Goal: Navigation & Orientation: Find specific page/section

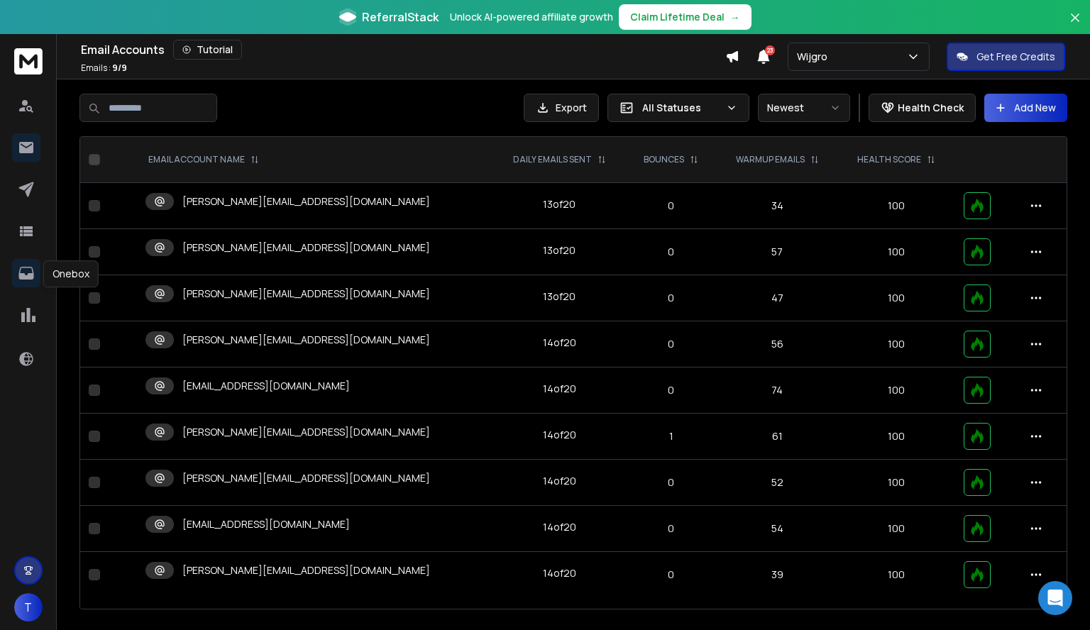
click at [30, 275] on icon at bounding box center [25, 273] width 15 height 13
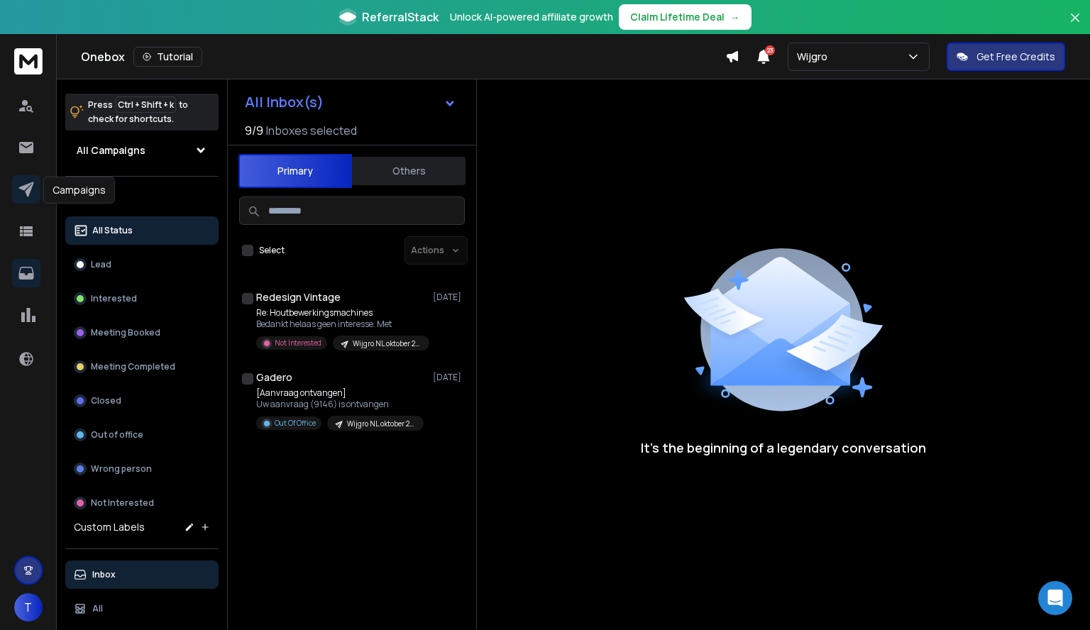
click at [32, 190] on icon at bounding box center [26, 189] width 17 height 17
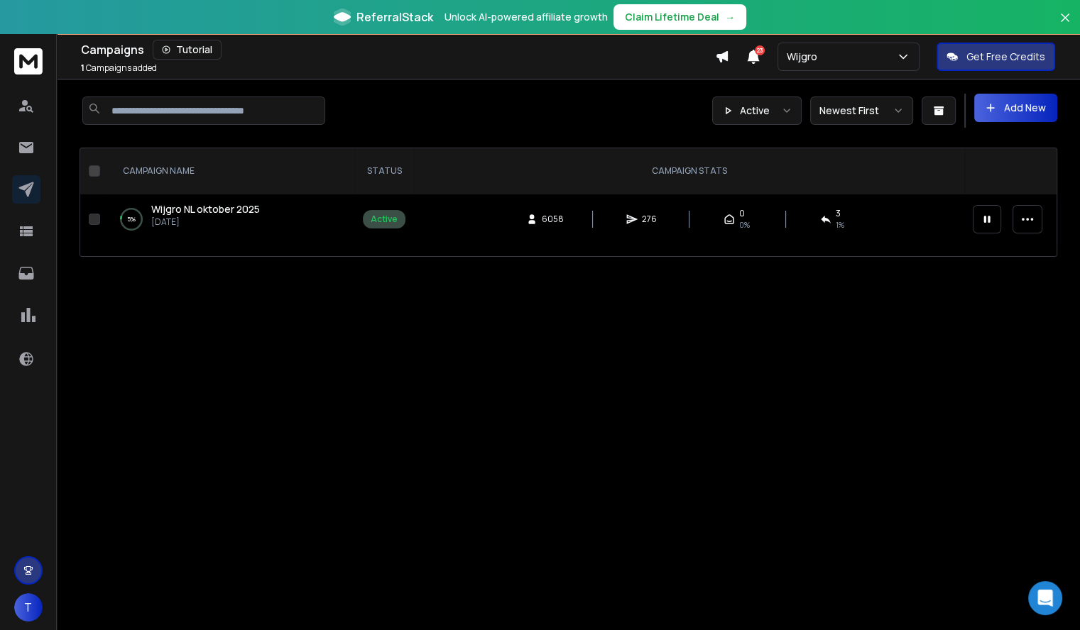
click at [288, 219] on div "5 % Wijgro NL oktober 2025 [DATE]" at bounding box center [230, 219] width 220 height 34
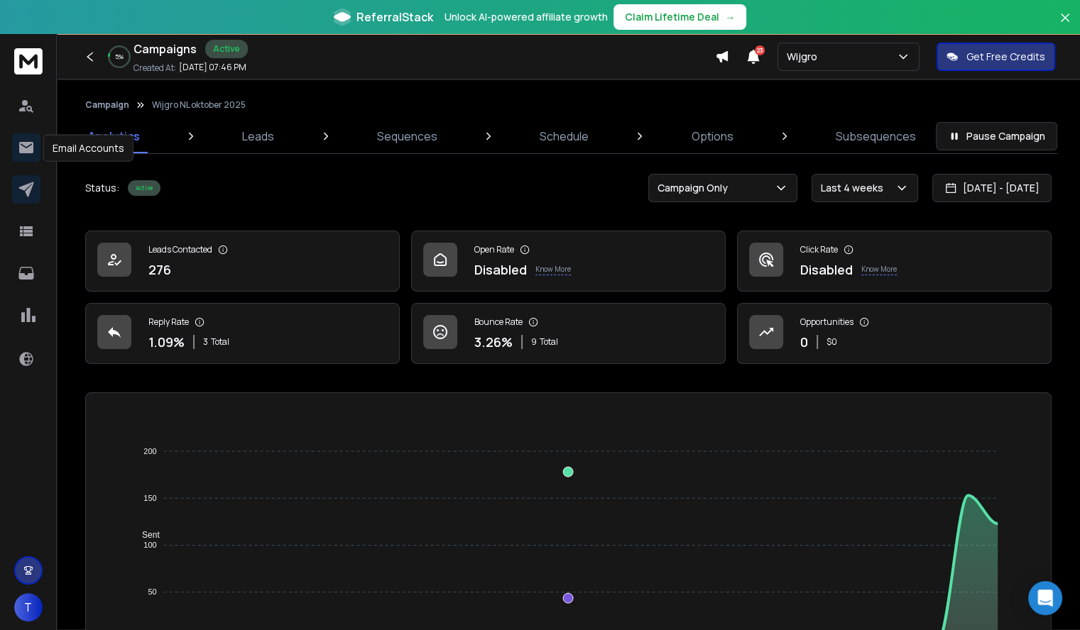
click at [23, 144] on icon at bounding box center [26, 147] width 14 height 11
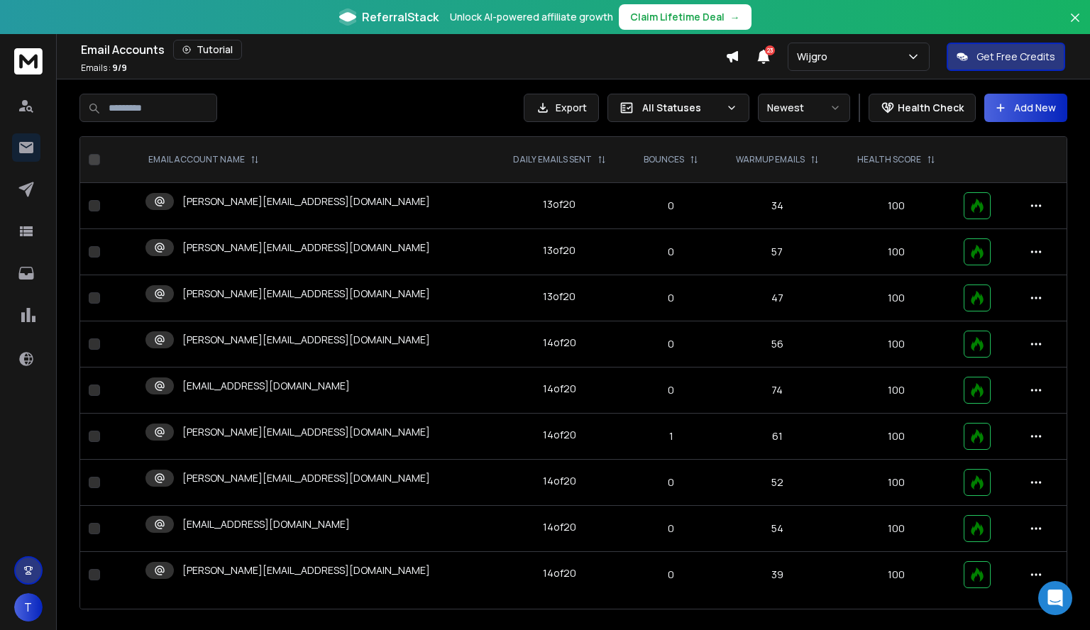
click at [227, 432] on p "[PERSON_NAME][EMAIL_ADDRESS][DOMAIN_NAME]" at bounding box center [306, 432] width 248 height 14
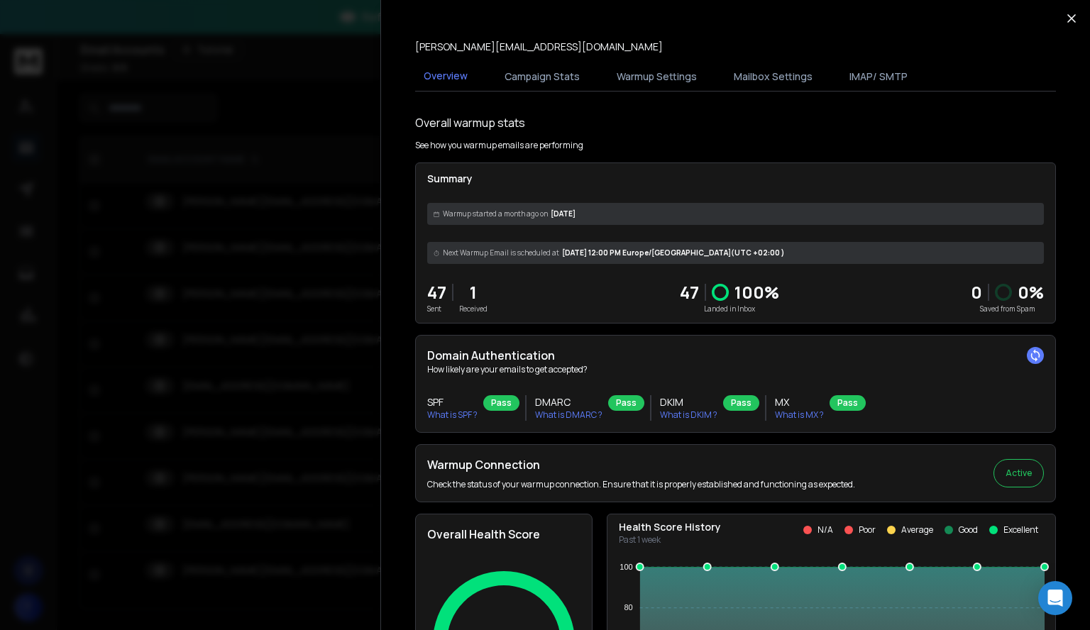
click at [1068, 20] on icon "button" at bounding box center [1072, 18] width 14 height 14
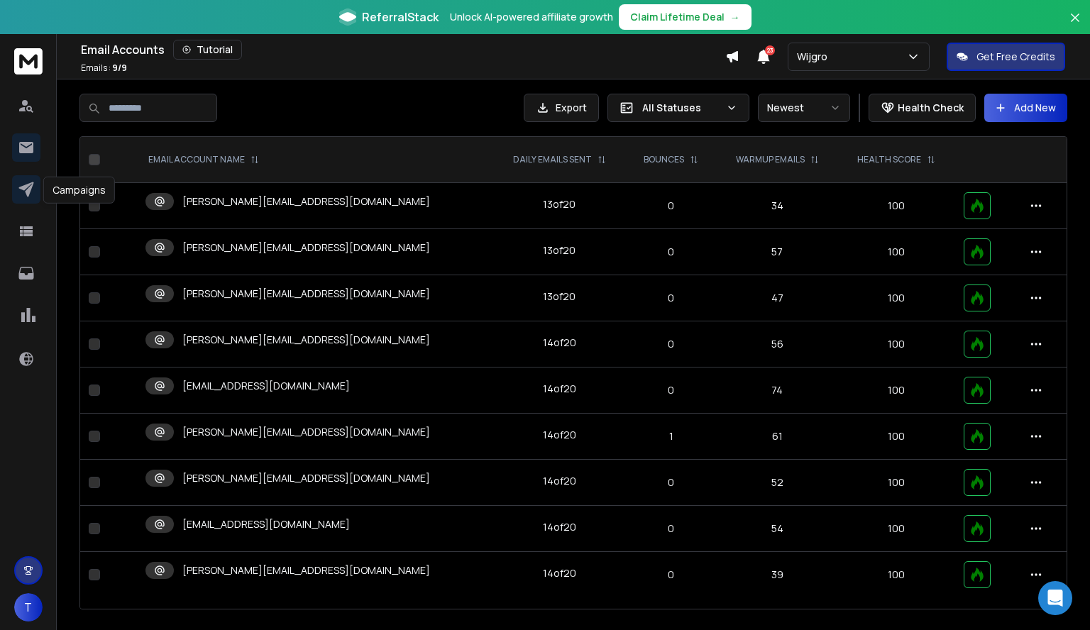
click at [37, 189] on link at bounding box center [26, 189] width 28 height 28
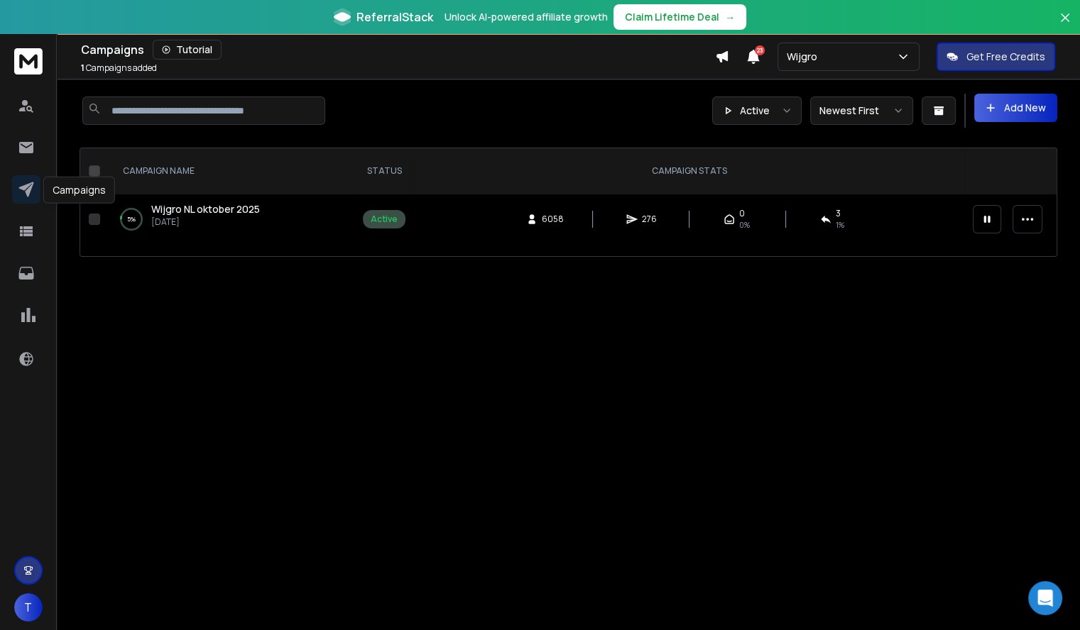
click at [26, 197] on icon at bounding box center [26, 189] width 17 height 17
click at [28, 283] on link at bounding box center [26, 273] width 28 height 28
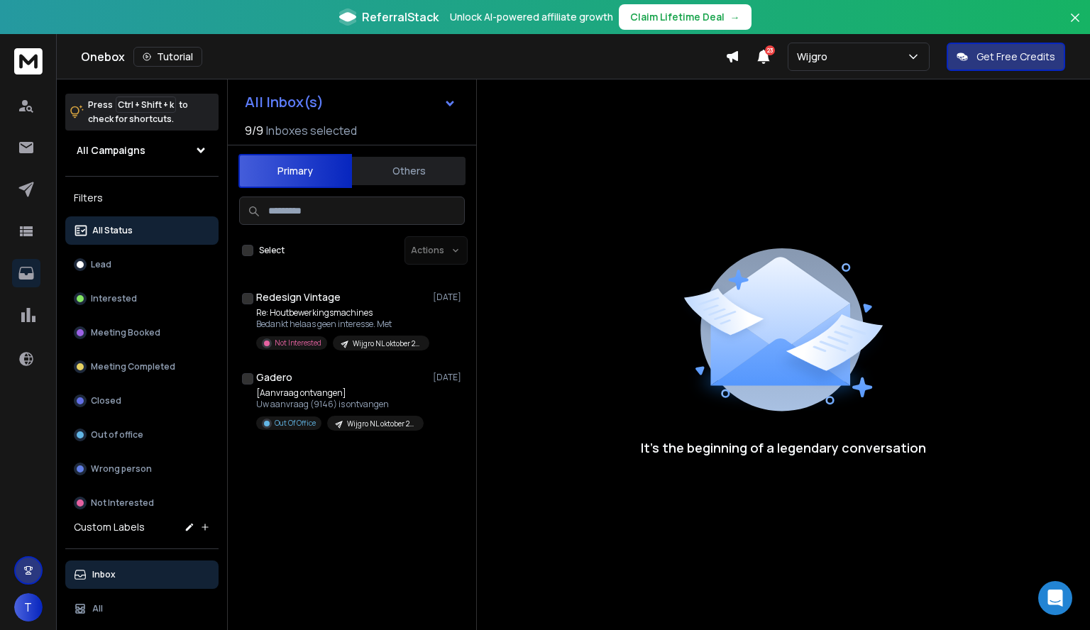
click at [119, 231] on p "All Status" at bounding box center [112, 230] width 40 height 11
click at [408, 175] on button "Others" at bounding box center [409, 170] width 114 height 31
click at [282, 165] on button "Primary" at bounding box center [296, 171] width 114 height 34
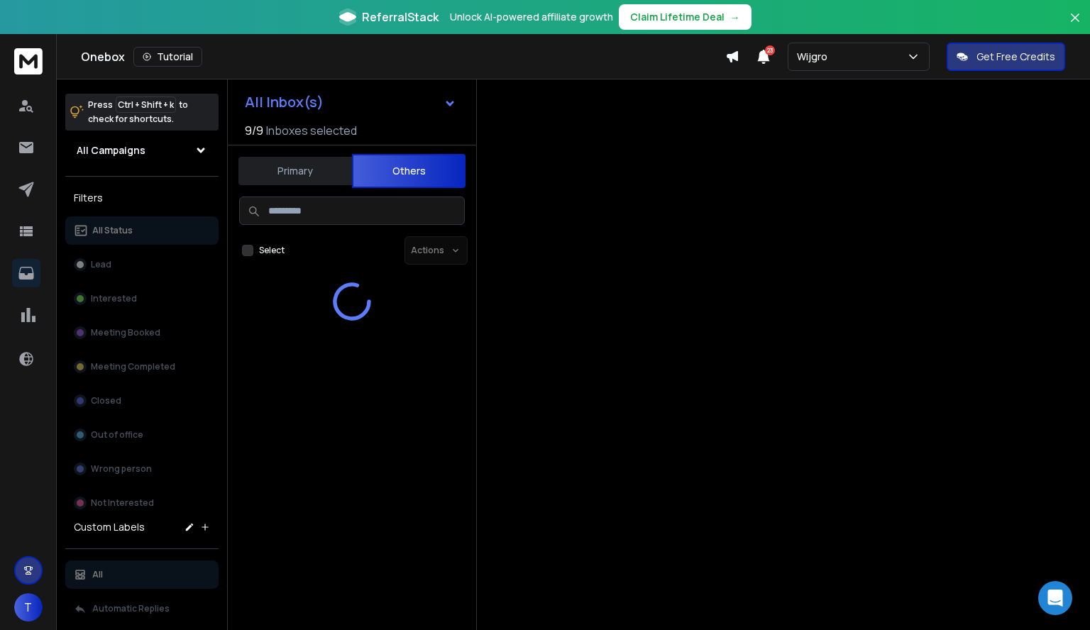
click at [398, 174] on button "Others" at bounding box center [409, 171] width 114 height 34
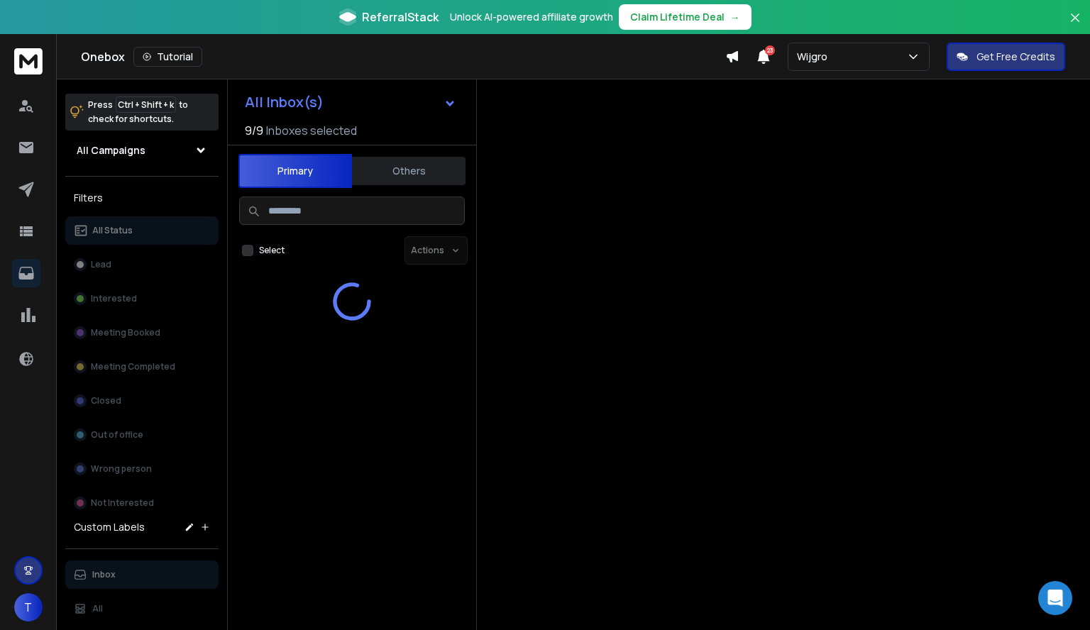
click at [297, 170] on button "Primary" at bounding box center [296, 171] width 114 height 34
